Goal: Information Seeking & Learning: Find specific fact

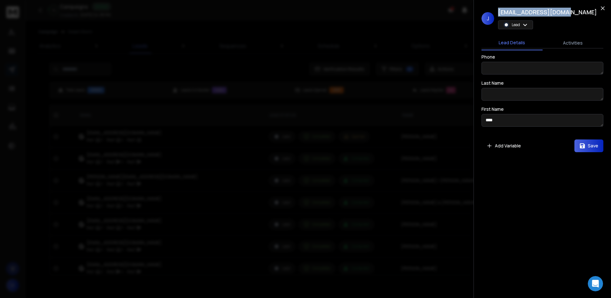
click at [602, 7] on icon "button" at bounding box center [603, 8] width 6 height 6
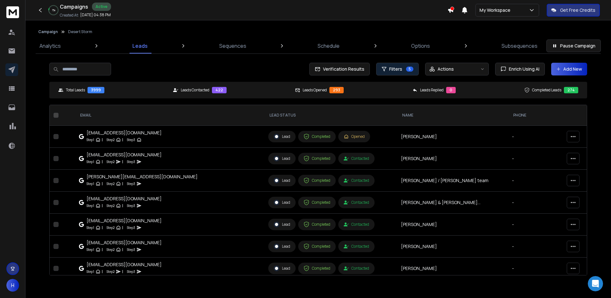
click at [399, 67] on span "Filters" at bounding box center [395, 69] width 13 height 6
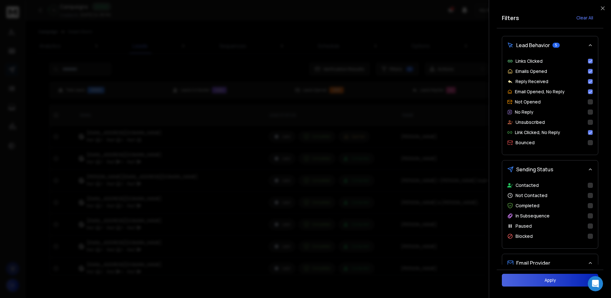
click at [588, 71] on button "Emails Opened" at bounding box center [590, 71] width 5 height 5
click at [588, 81] on button "Reply Received" at bounding box center [590, 81] width 5 height 5
drag, startPoint x: 586, startPoint y: 91, endPoint x: 586, endPoint y: 98, distance: 6.7
click at [588, 92] on button "Email Opened, No Reply" at bounding box center [590, 91] width 5 height 5
click at [588, 132] on button "Link Clicked, No Reply" at bounding box center [590, 132] width 5 height 5
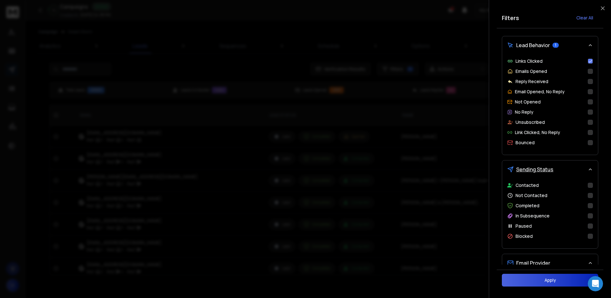
drag, startPoint x: 544, startPoint y: 281, endPoint x: 535, endPoint y: 165, distance: 116.4
click at [540, 191] on div "Sheet Title Filters Clear All Lead Behavior 1 Links Clicked Emails Opened Reply…" at bounding box center [550, 149] width 122 height 298
click at [532, 287] on div "Apply" at bounding box center [550, 280] width 107 height 21
click at [542, 282] on button "Apply" at bounding box center [550, 280] width 96 height 13
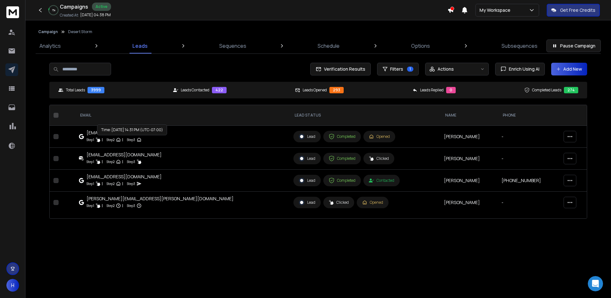
click at [145, 134] on div "Time: [DATE] 14:31 PM (UTC -07:00 )" at bounding box center [132, 129] width 70 height 11
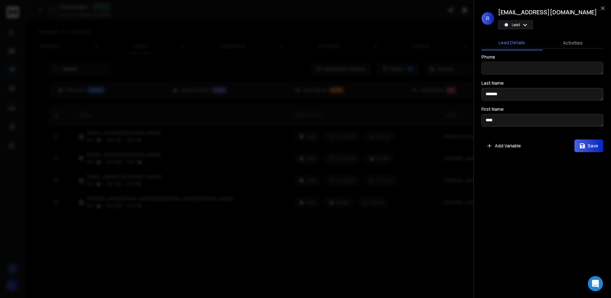
drag, startPoint x: 566, startPoint y: 42, endPoint x: 560, endPoint y: 43, distance: 6.2
click at [566, 42] on button "Activities" at bounding box center [573, 43] width 61 height 14
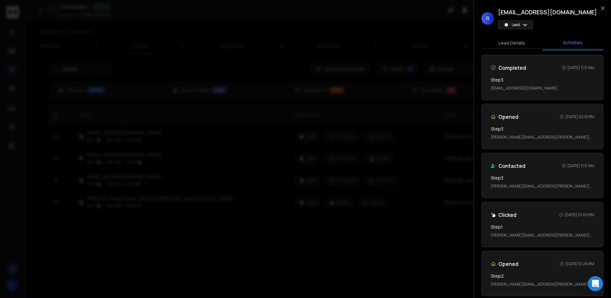
click at [416, 246] on div at bounding box center [305, 149] width 611 height 298
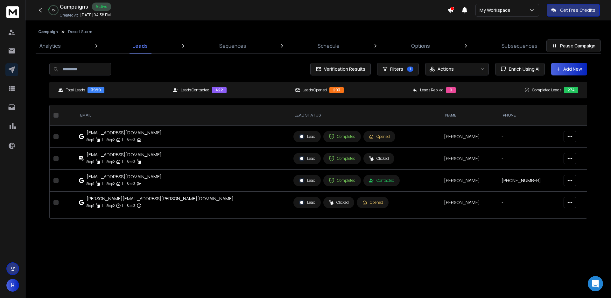
click at [452, 137] on td "[PERSON_NAME]" at bounding box center [469, 137] width 58 height 22
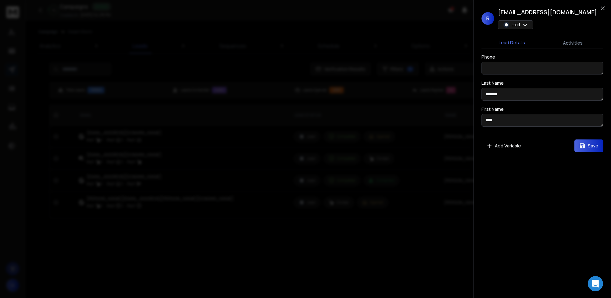
drag, startPoint x: 497, startPoint y: 12, endPoint x: 591, endPoint y: 15, distance: 93.3
click at [591, 15] on div "R [EMAIL_ADDRESS][DOMAIN_NAME] Lead" at bounding box center [542, 19] width 122 height 22
copy h1 "[EMAIL_ADDRESS][DOMAIN_NAME]"
drag, startPoint x: 66, startPoint y: 47, endPoint x: 593, endPoint y: 12, distance: 528.5
click at [593, 12] on div "R [EMAIL_ADDRESS][DOMAIN_NAME] Lead" at bounding box center [542, 19] width 122 height 22
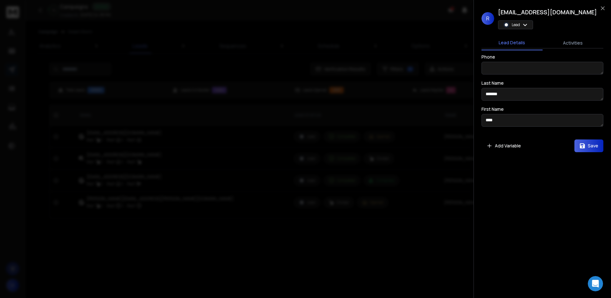
drag, startPoint x: 587, startPoint y: 11, endPoint x: 494, endPoint y: 13, distance: 93.9
click at [494, 13] on div "R [EMAIL_ADDRESS][DOMAIN_NAME] Lead" at bounding box center [542, 19] width 122 height 22
copy h1 "[EMAIL_ADDRESS][DOMAIN_NAME]"
click at [603, 9] on icon "button" at bounding box center [602, 8] width 3 height 3
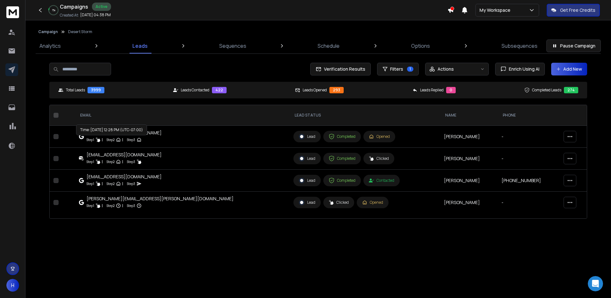
click at [116, 132] on div "Time: [DATE] 12:28 PM (UTC -07:00 )" at bounding box center [111, 129] width 71 height 11
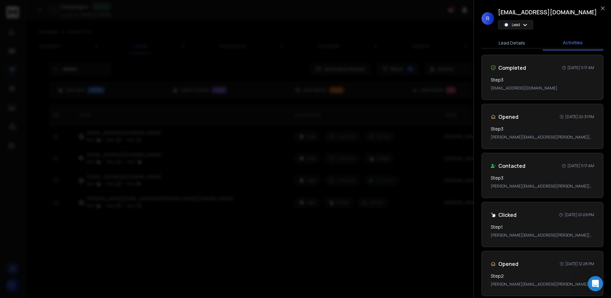
click at [565, 43] on button "Activities" at bounding box center [573, 43] width 61 height 15
click at [387, 253] on div at bounding box center [305, 149] width 611 height 298
